Goal: Task Accomplishment & Management: Manage account settings

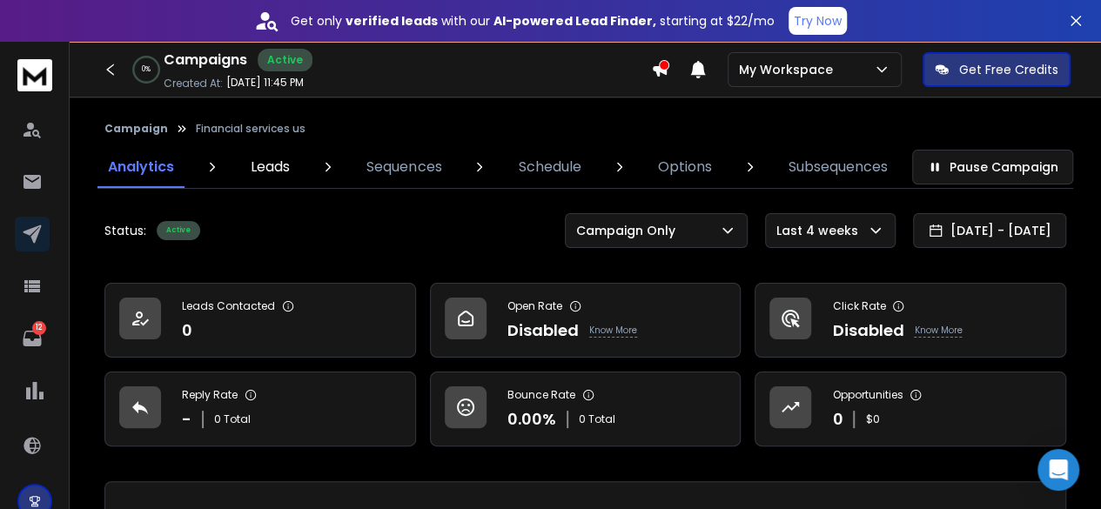
click at [270, 185] on link "Leads" at bounding box center [270, 167] width 60 height 42
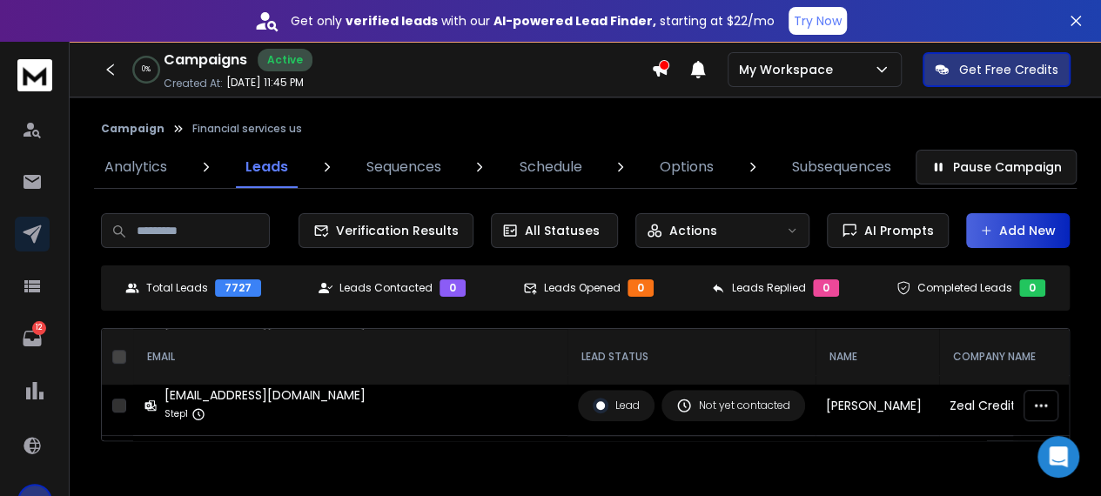
scroll to position [613, 0]
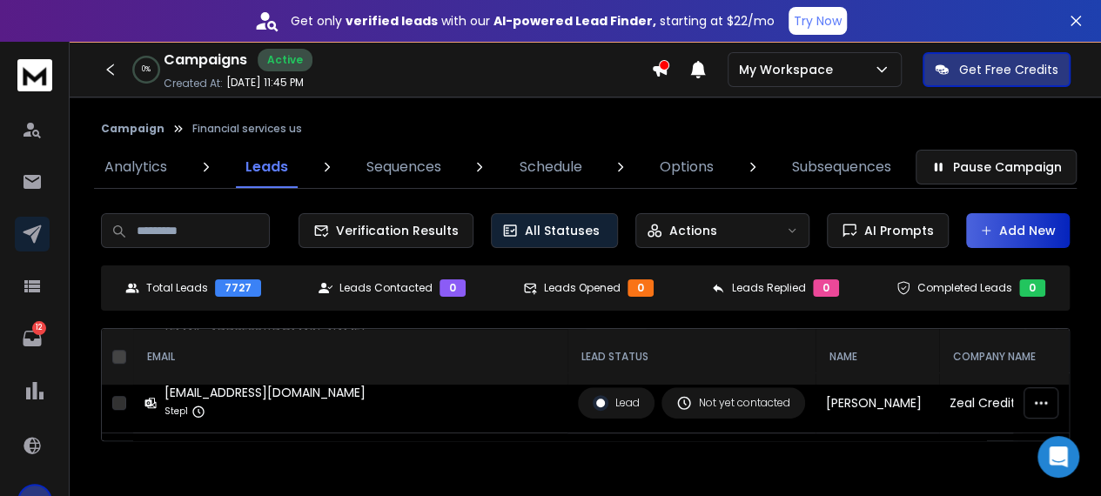
click at [563, 232] on p "All Statuses" at bounding box center [562, 230] width 75 height 17
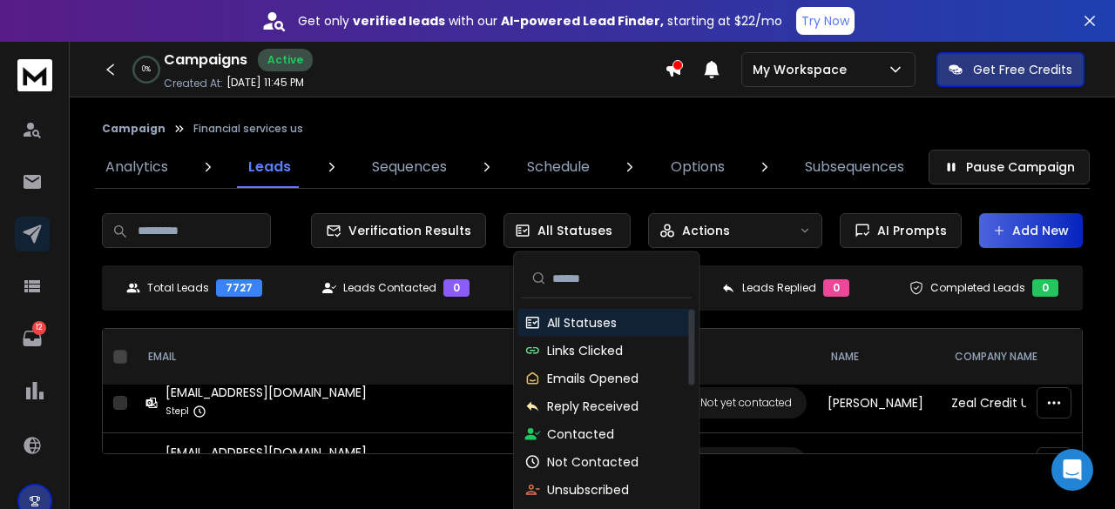
click at [623, 326] on div "All Statuses" at bounding box center [606, 323] width 178 height 28
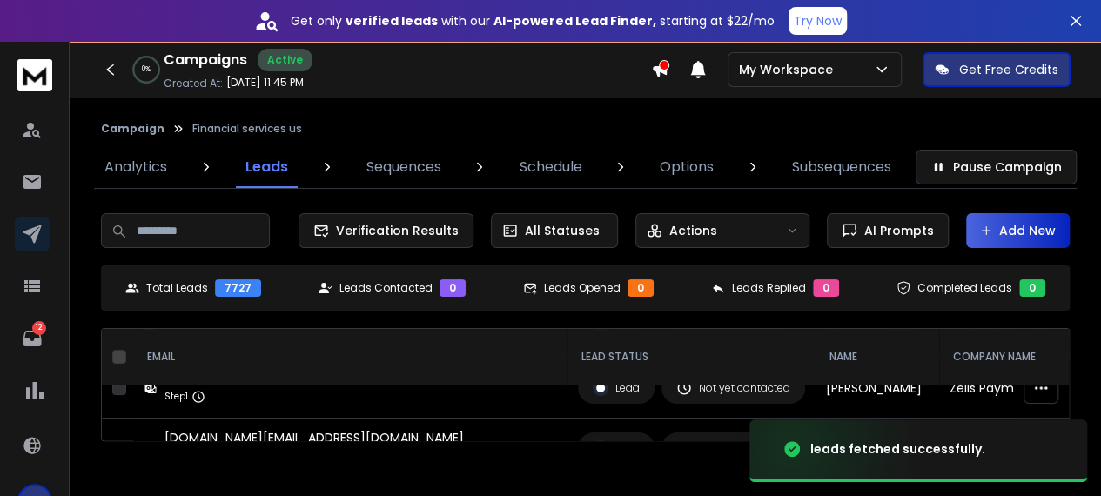
scroll to position [0, 0]
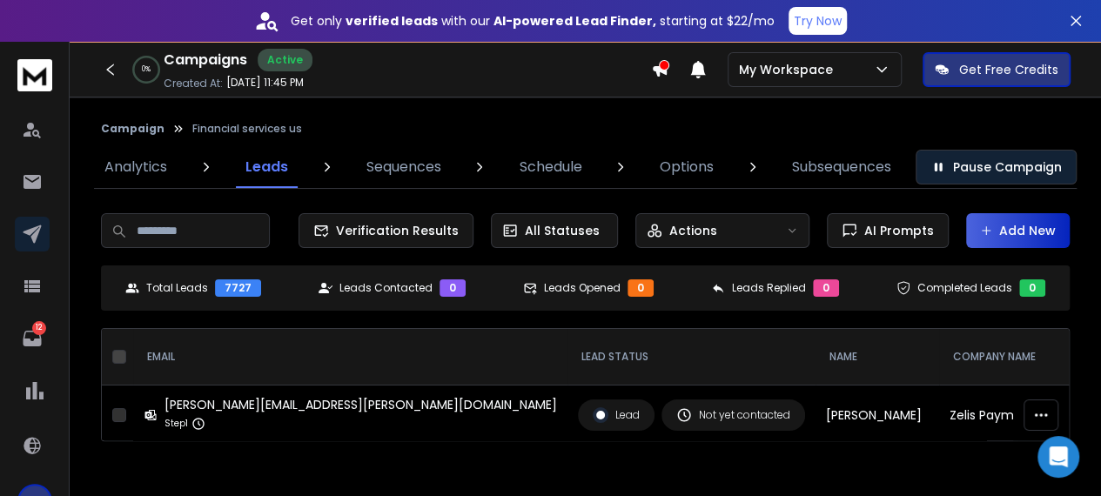
click at [965, 171] on button "Pause Campaign" at bounding box center [996, 167] width 161 height 35
click at [965, 171] on button "Resume Campaign" at bounding box center [990, 167] width 173 height 35
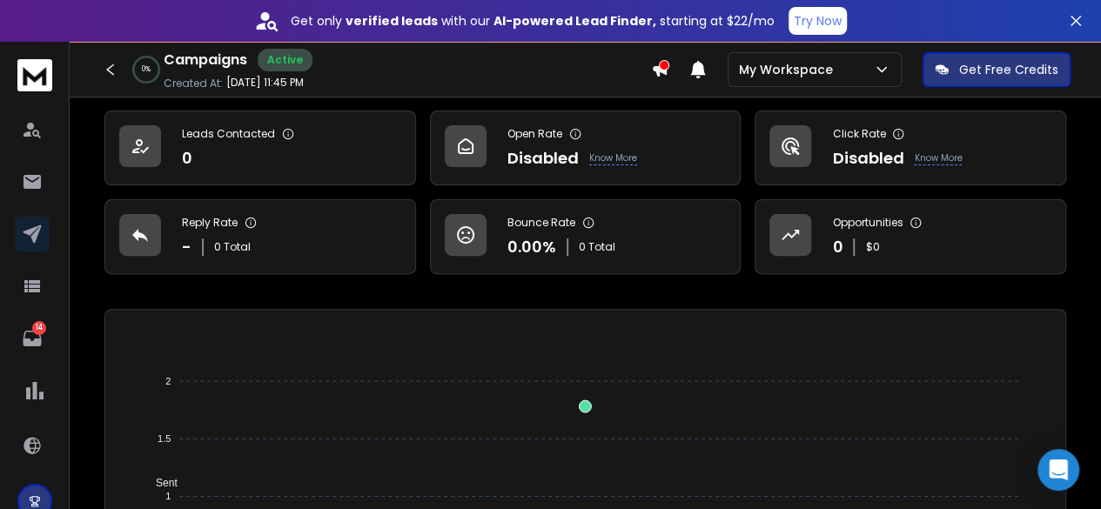
scroll to position [33, 0]
